Goal: Task Accomplishment & Management: Manage account settings

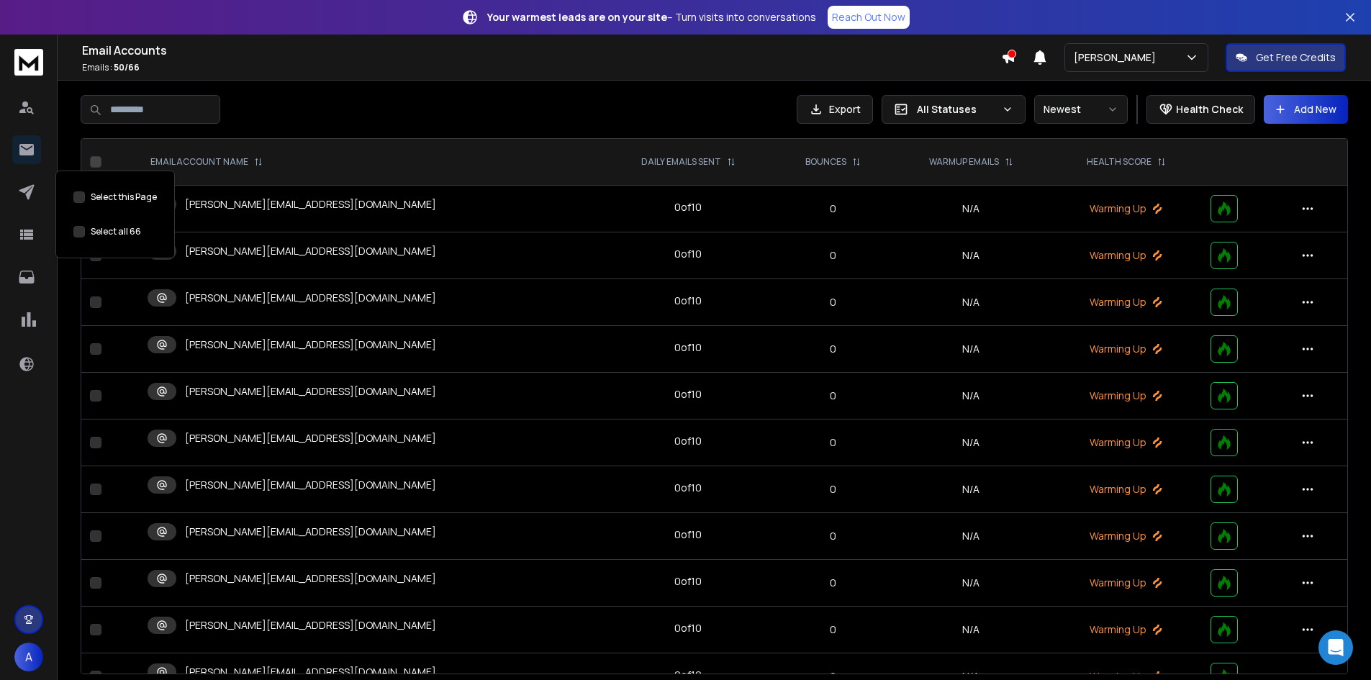
click at [99, 161] on button "Select this Page" at bounding box center [96, 162] width 12 height 12
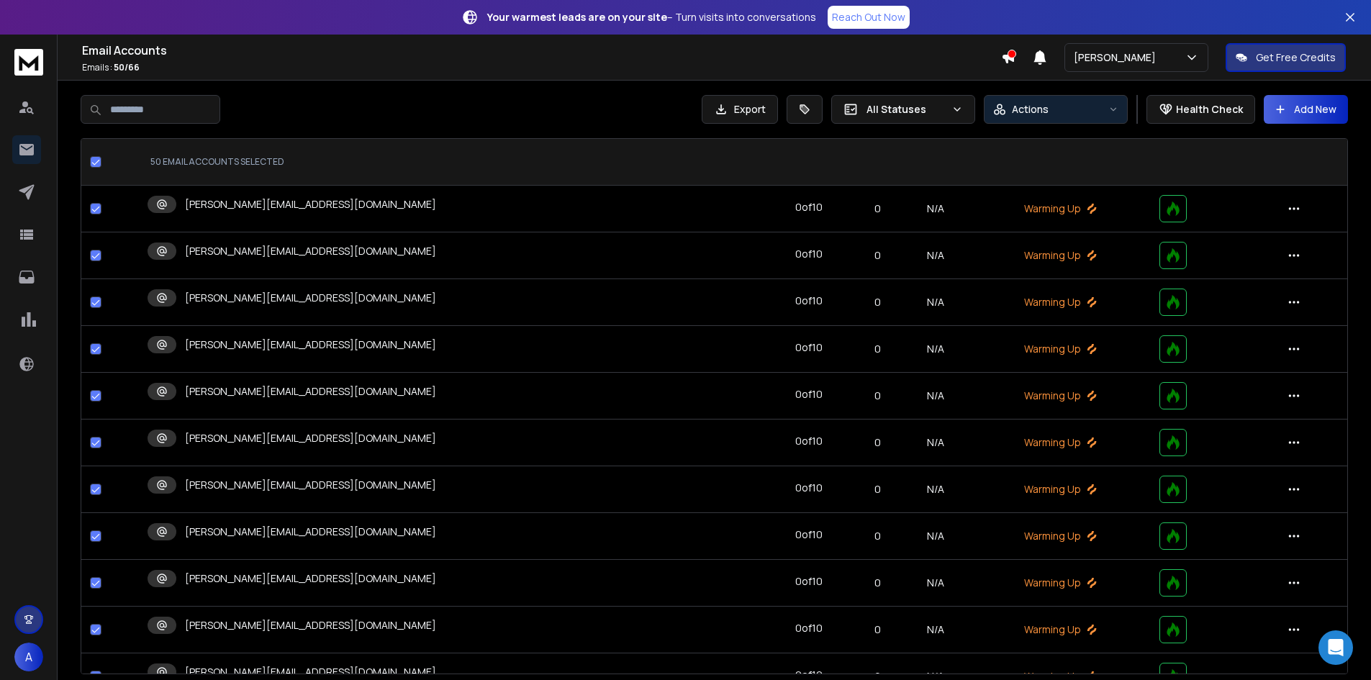
click at [1080, 112] on div "Actions" at bounding box center [1047, 109] width 109 height 14
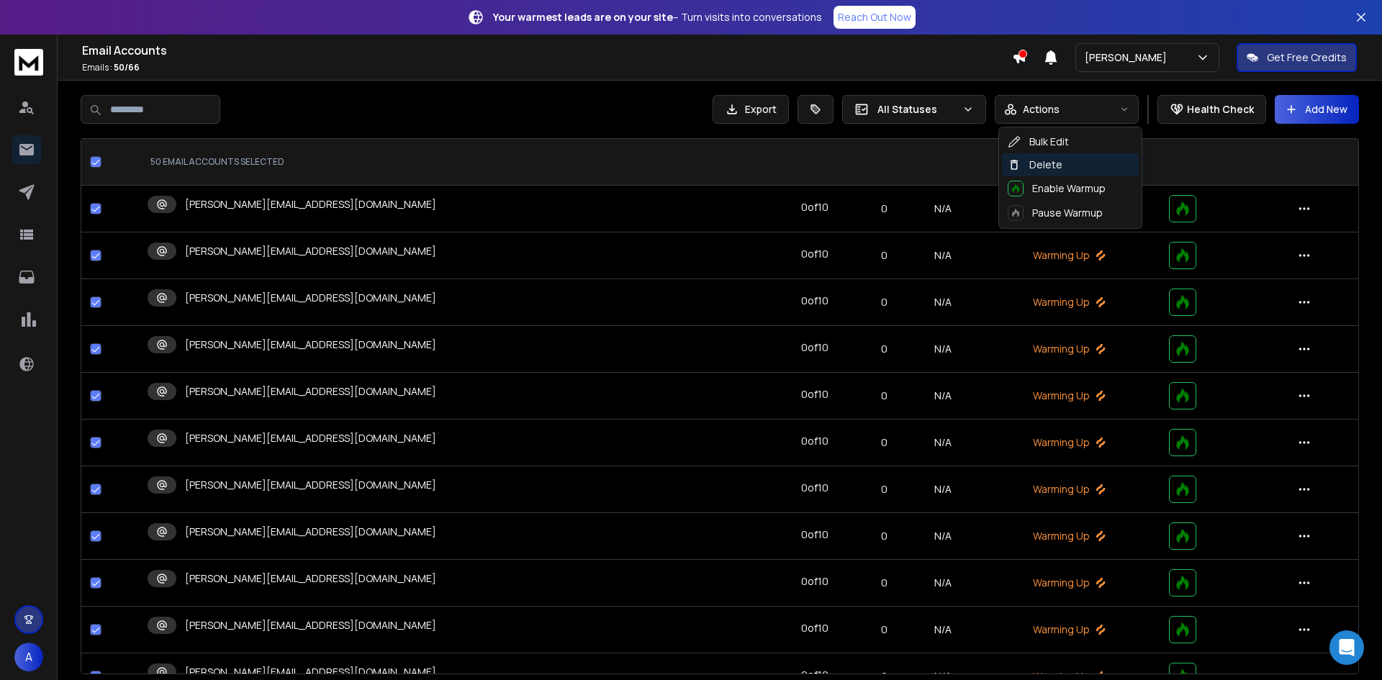
click at [1073, 158] on div "Delete" at bounding box center [1070, 164] width 137 height 23
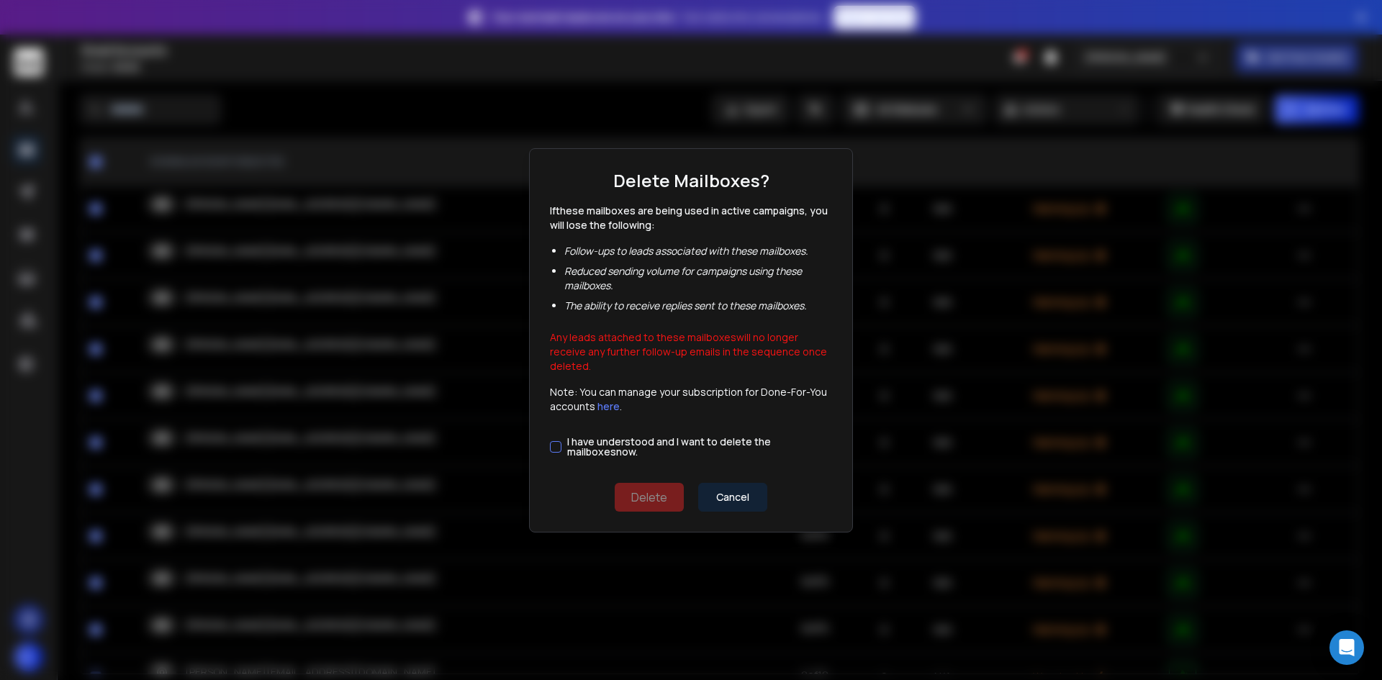
click at [557, 441] on button "I have understood and I want to delete the mailbox es now." at bounding box center [556, 447] width 12 height 12
click at [657, 494] on button "Delete" at bounding box center [649, 497] width 69 height 29
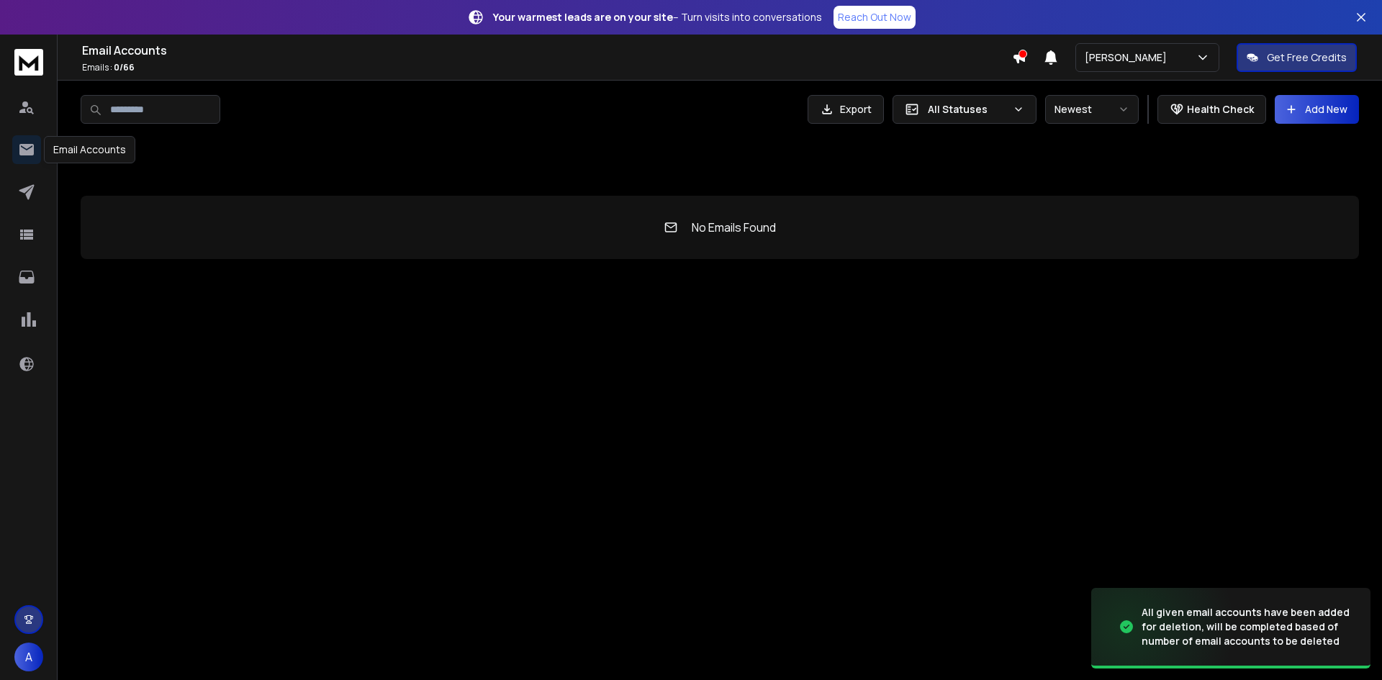
click at [33, 145] on icon at bounding box center [26, 150] width 14 height 12
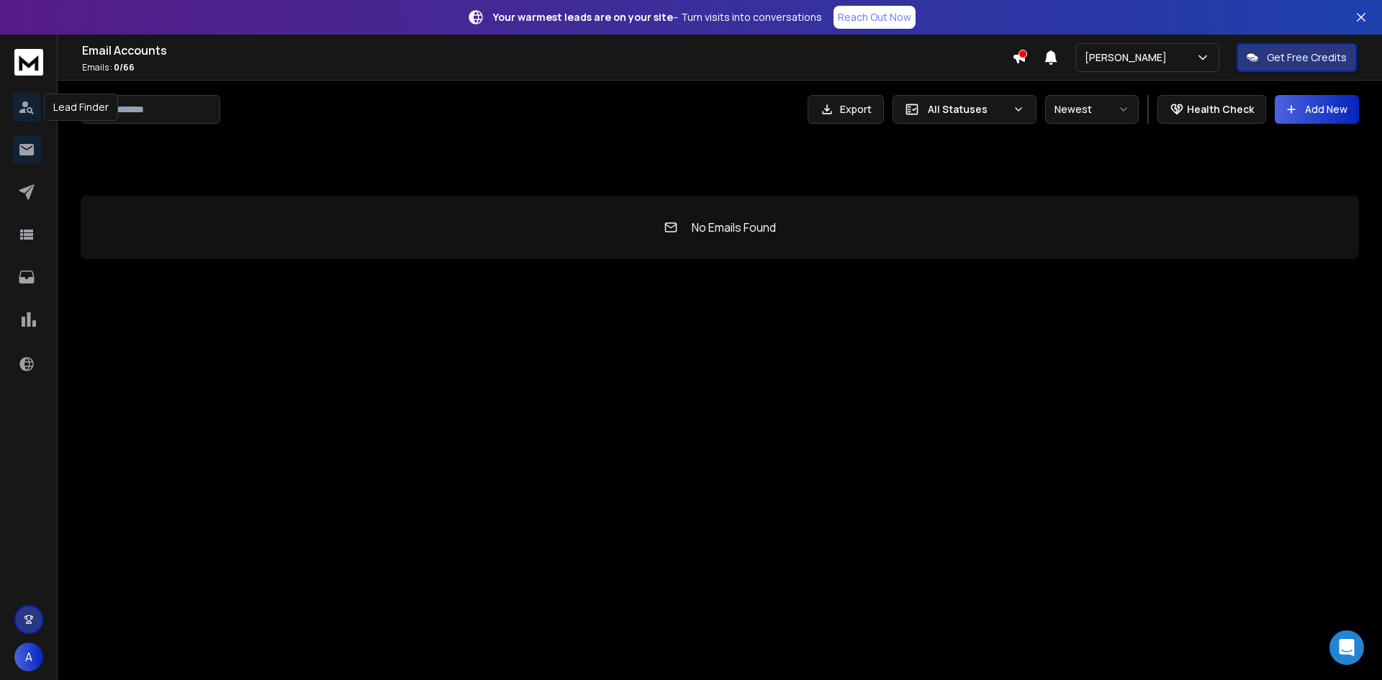
click at [24, 115] on icon at bounding box center [26, 107] width 17 height 17
